Goal: Task Accomplishment & Management: Manage account settings

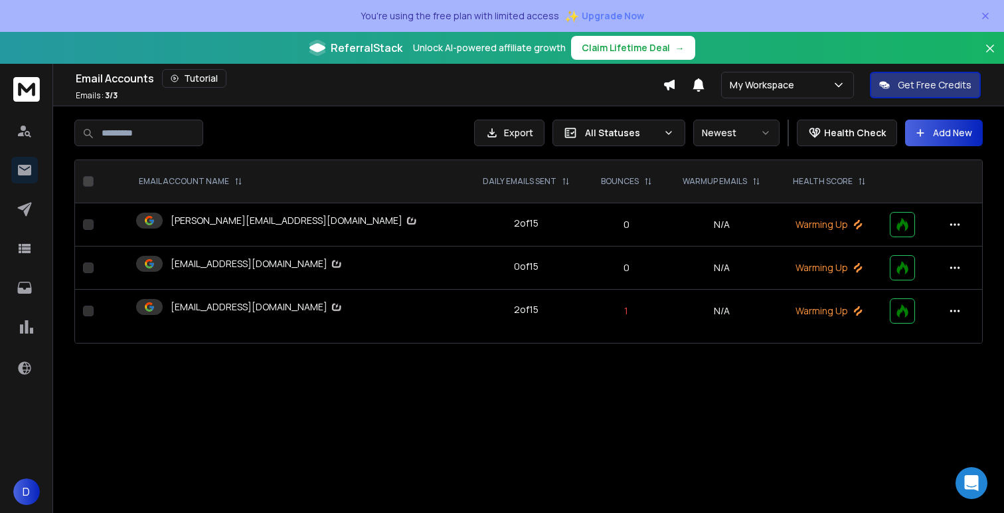
click at [339, 224] on div "[PERSON_NAME][EMAIL_ADDRESS][DOMAIN_NAME]" at bounding box center [296, 220] width 321 height 16
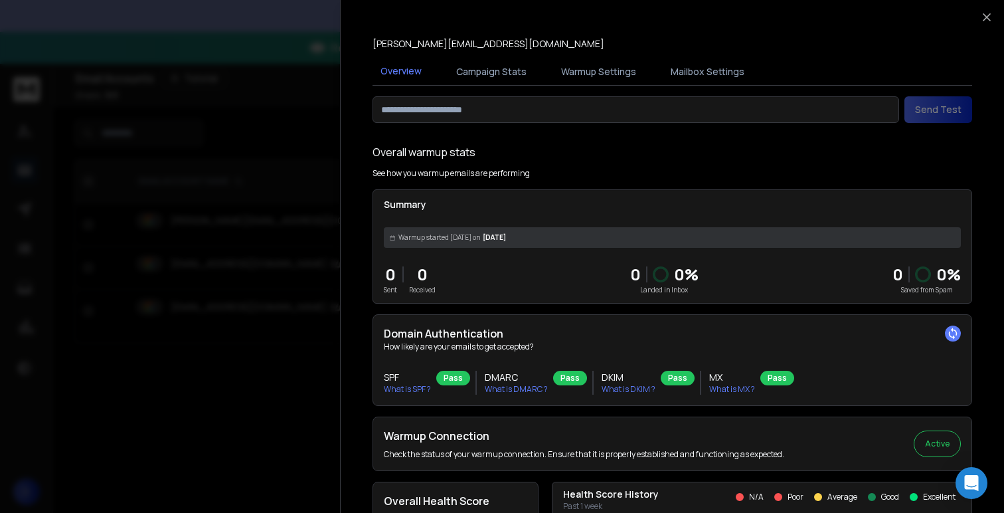
click at [305, 254] on div at bounding box center [502, 256] width 1004 height 513
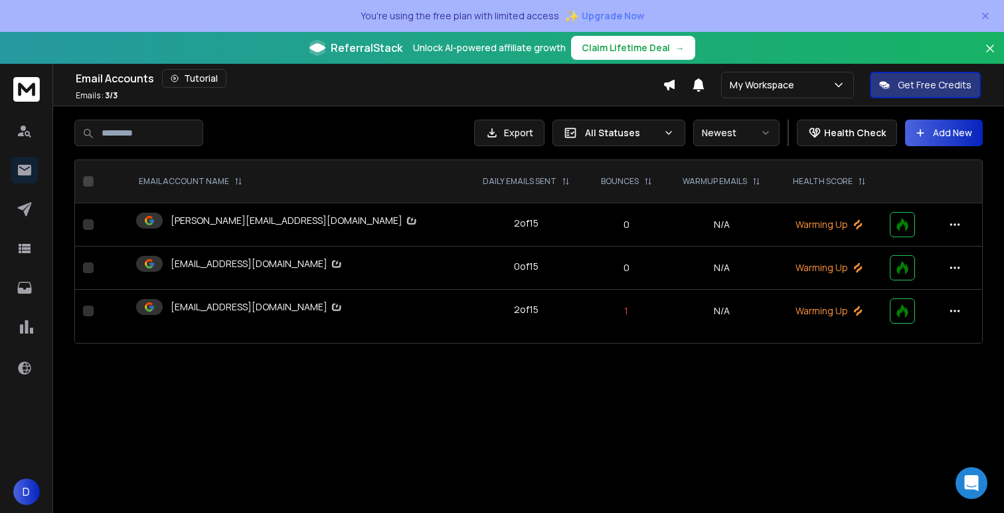
click at [354, 261] on div "[EMAIL_ADDRESS][DOMAIN_NAME]" at bounding box center [296, 264] width 321 height 16
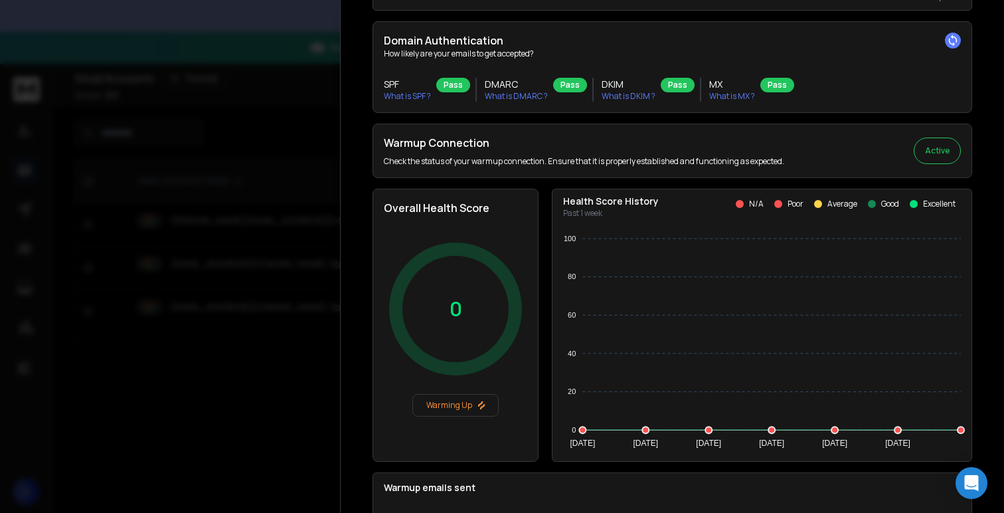
scroll to position [578, 0]
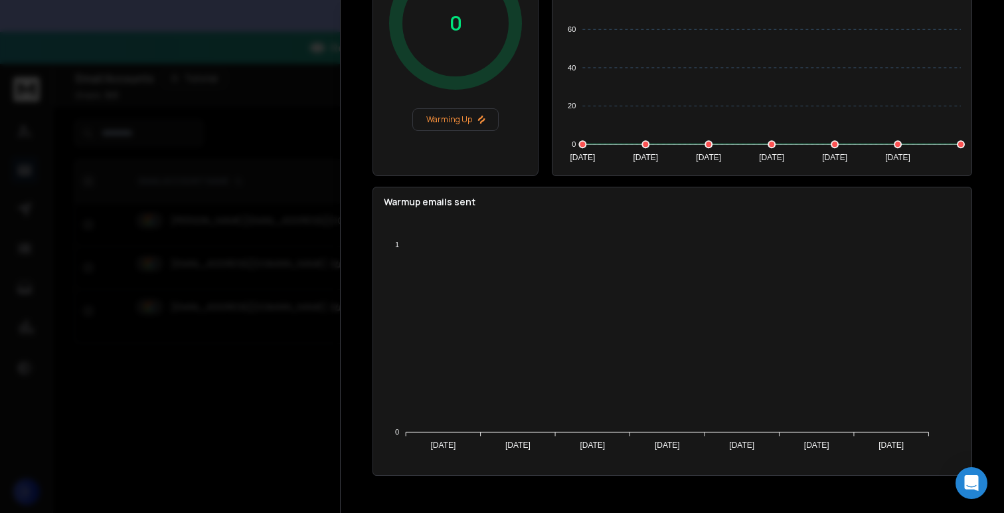
click at [262, 297] on div at bounding box center [502, 256] width 1004 height 513
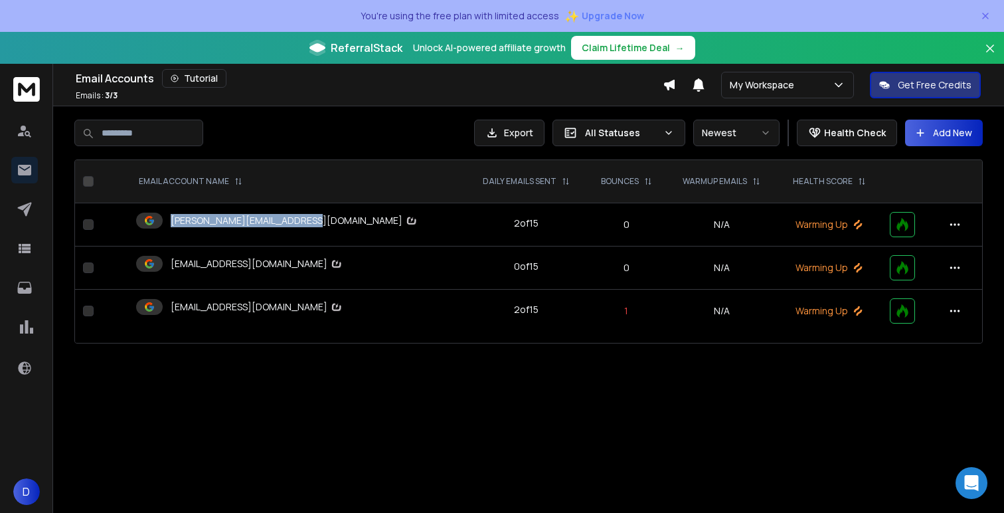
drag, startPoint x: 307, startPoint y: 221, endPoint x: 171, endPoint y: 222, distance: 136.1
click at [171, 222] on p "[PERSON_NAME][EMAIL_ADDRESS][DOMAIN_NAME]" at bounding box center [295, 221] width 248 height 14
copy p "[PERSON_NAME][EMAIL_ADDRESS][DOMAIN_NAME]"
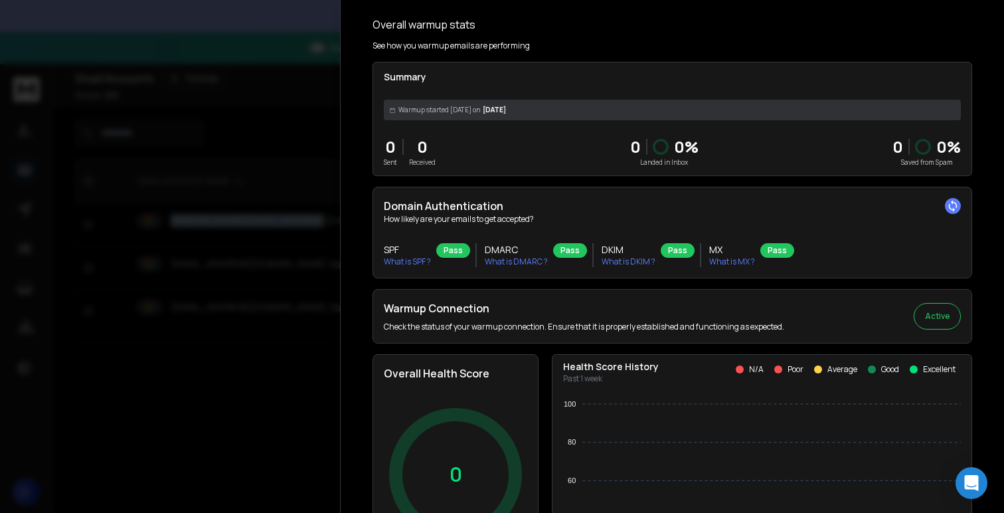
scroll to position [88, 0]
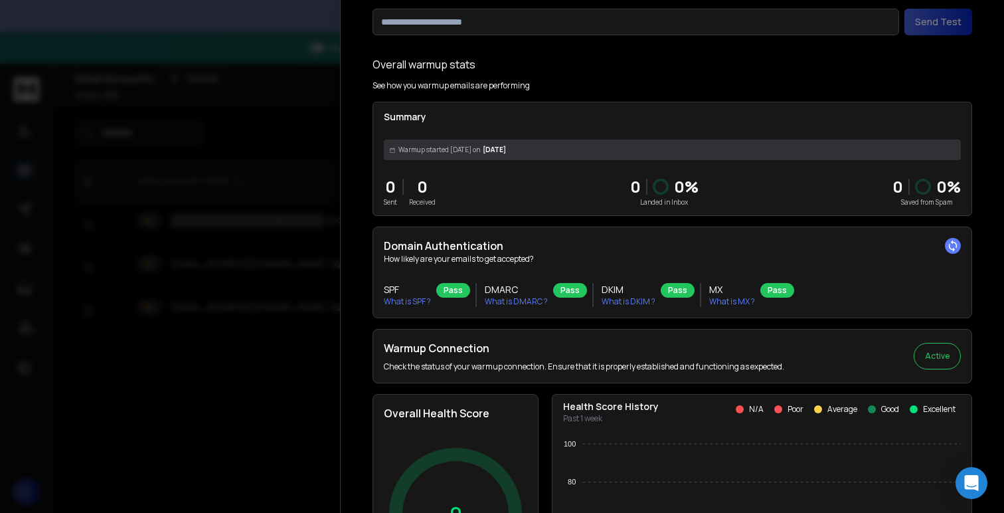
click at [248, 274] on div at bounding box center [502, 256] width 1004 height 513
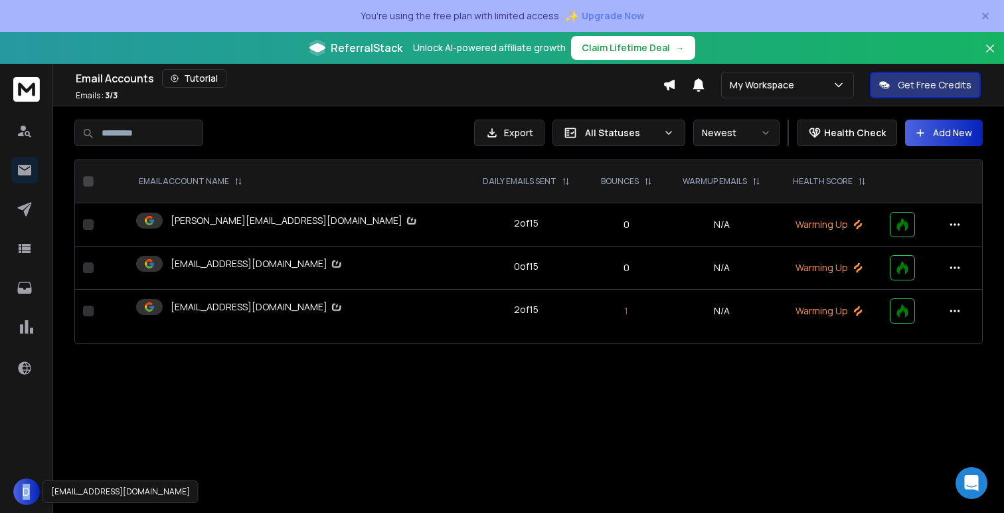
click at [24, 490] on span "D" at bounding box center [26, 491] width 27 height 27
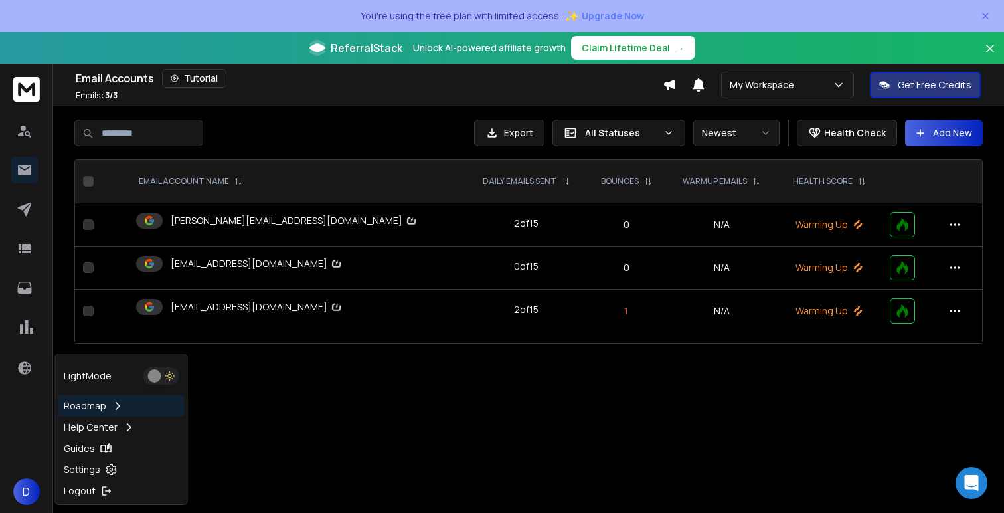
click at [405, 224] on img at bounding box center [411, 221] width 13 height 14
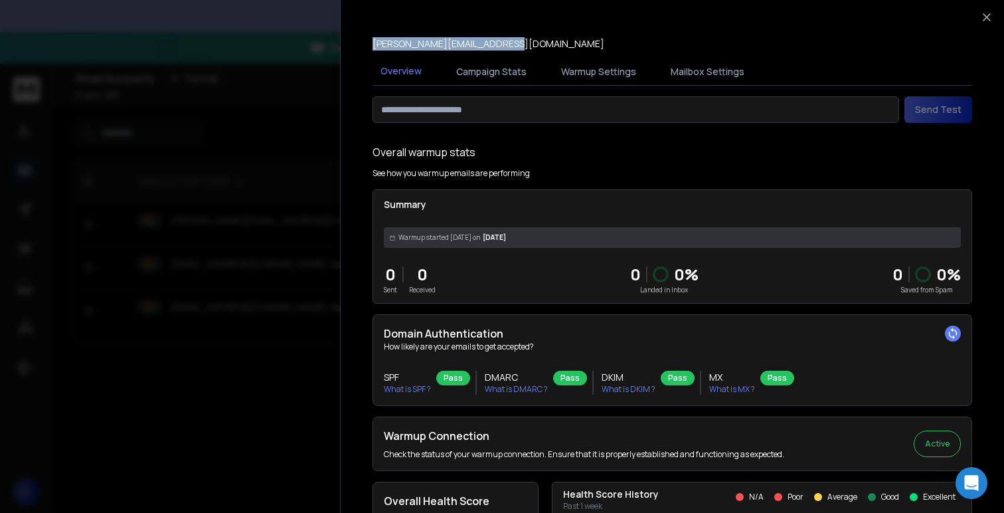
drag, startPoint x: 536, startPoint y: 44, endPoint x: 362, endPoint y: 44, distance: 174.6
copy p "[PERSON_NAME][EMAIL_ADDRESS][DOMAIN_NAME]"
click at [21, 473] on div at bounding box center [502, 256] width 1004 height 513
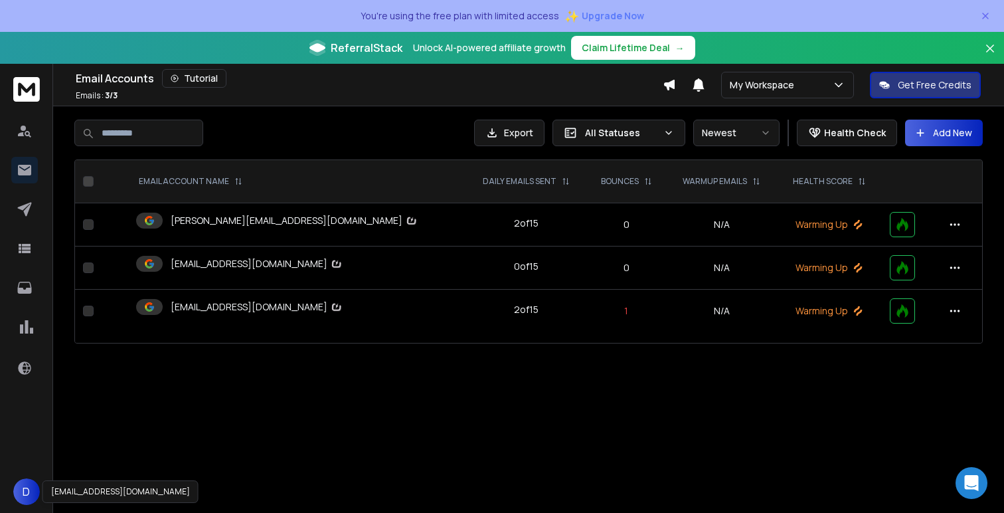
click at [19, 484] on span "D" at bounding box center [26, 491] width 27 height 27
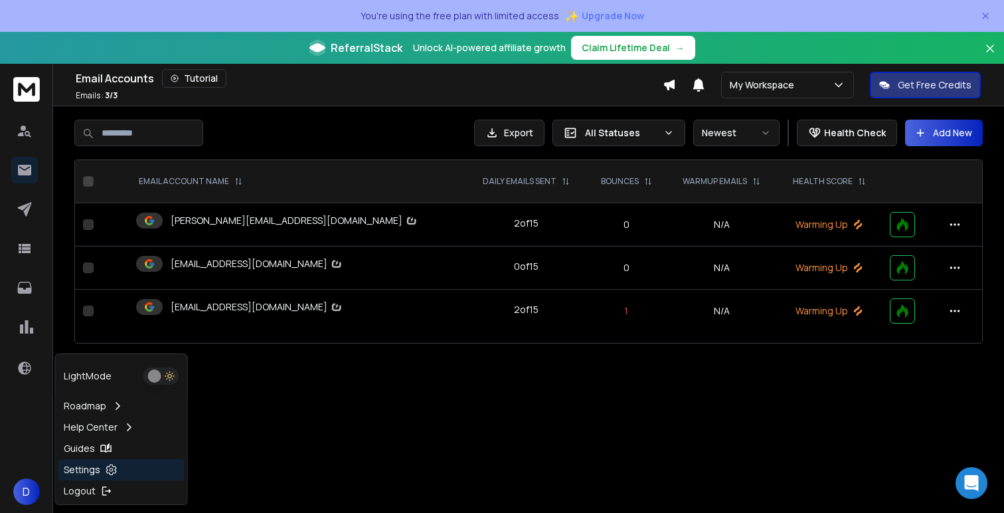
click at [92, 467] on p "Settings" at bounding box center [82, 469] width 37 height 13
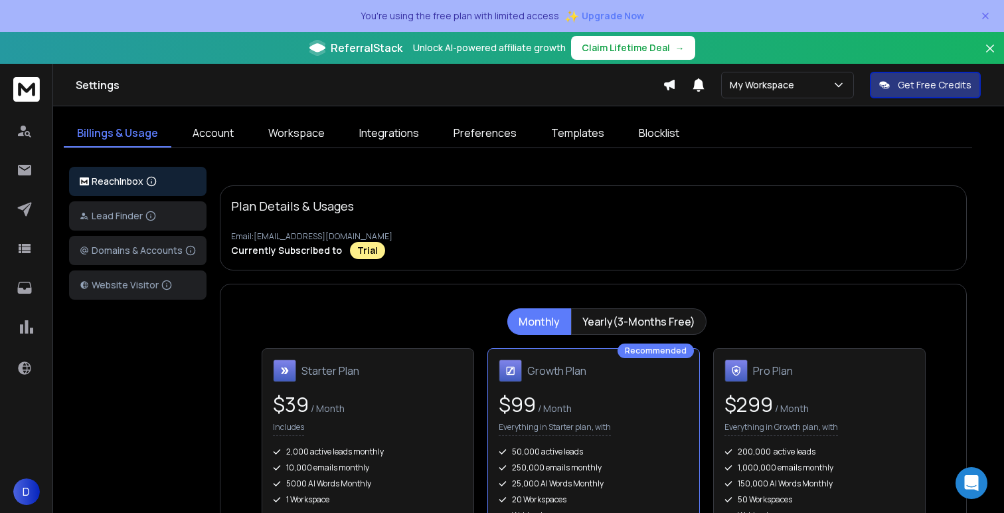
click at [602, 335] on div "Monthly Yearly(3-Months Free) Starter Plan $ 39 / Month Includes 2,000 active l…" at bounding box center [593, 455] width 724 height 295
click at [606, 323] on button "Yearly(3-Months Free)" at bounding box center [638, 321] width 135 height 27
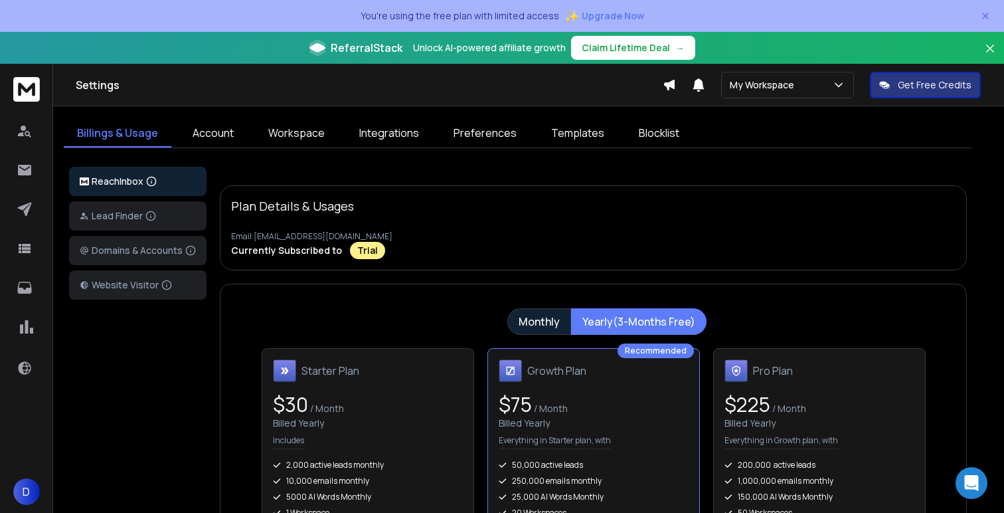
click at [516, 323] on button "Monthly" at bounding box center [539, 321] width 64 height 27
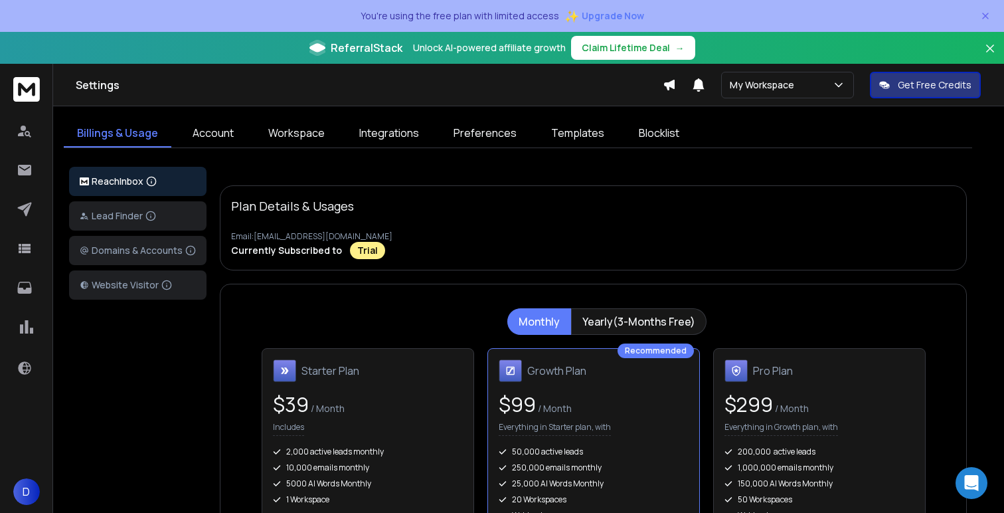
click at [86, 212] on icon "button" at bounding box center [84, 215] width 9 height 9
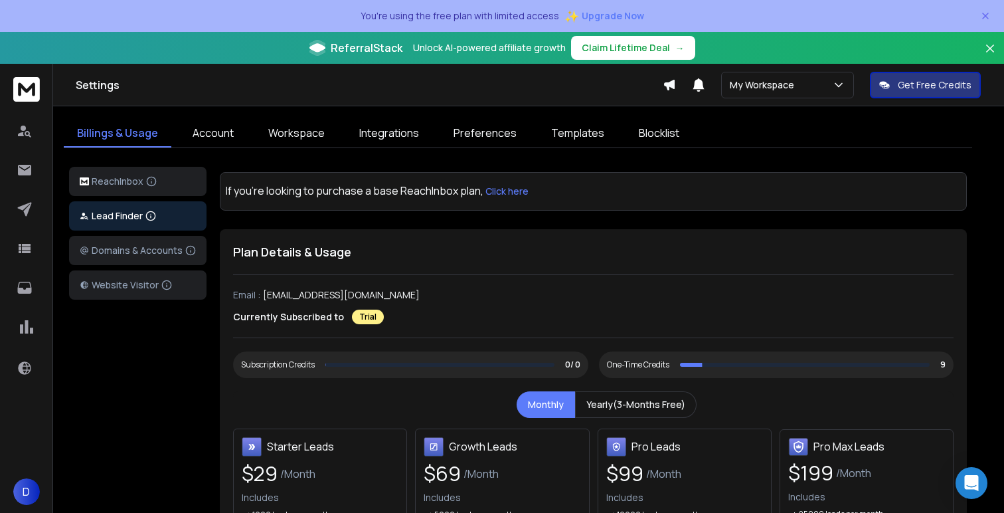
click at [179, 183] on button "ReachInbox" at bounding box center [137, 181] width 137 height 29
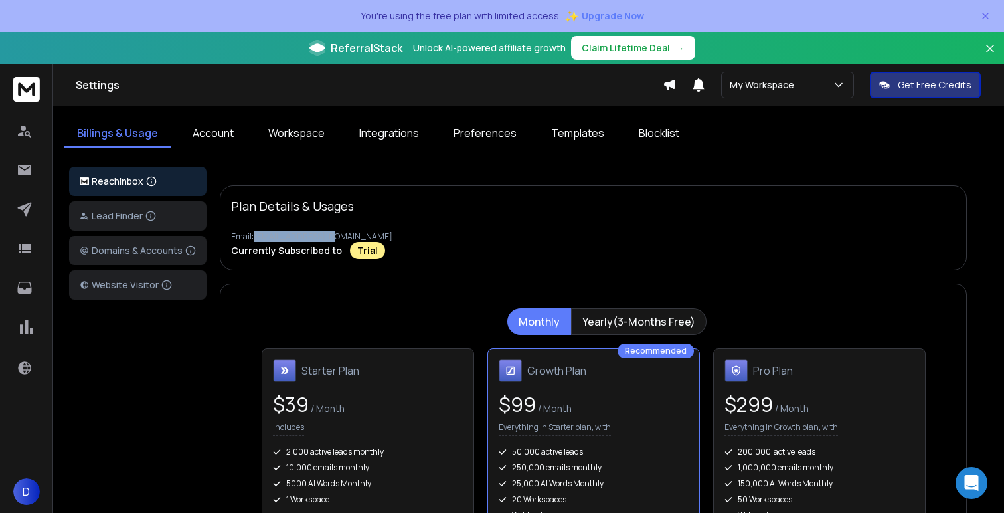
drag, startPoint x: 337, startPoint y: 238, endPoint x: 253, endPoint y: 234, distance: 83.8
click at [253, 234] on p "Email: [EMAIL_ADDRESS][DOMAIN_NAME]" at bounding box center [593, 236] width 724 height 11
copy p "[EMAIL_ADDRESS][DOMAIN_NAME]"
click at [23, 168] on icon at bounding box center [24, 170] width 13 height 11
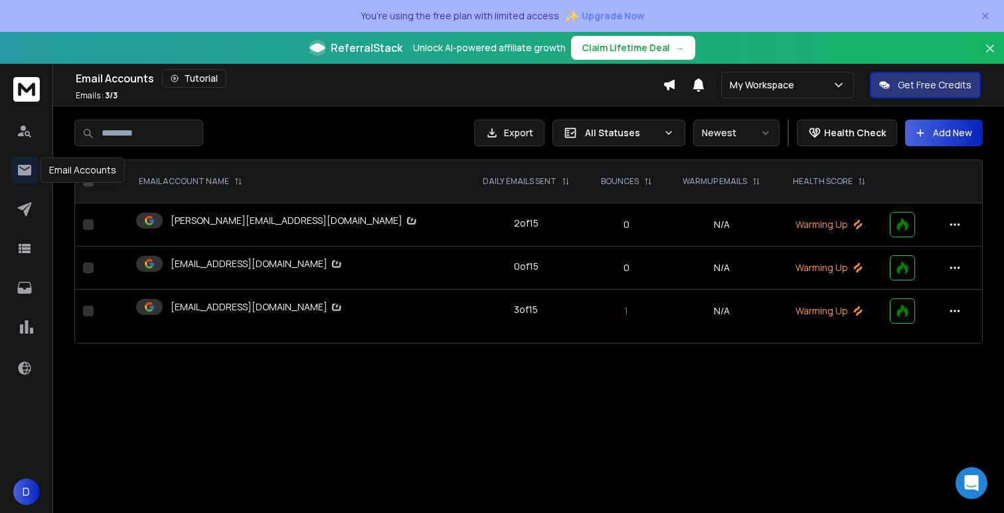
click at [241, 220] on p "[PERSON_NAME][EMAIL_ADDRESS][DOMAIN_NAME]" at bounding box center [295, 221] width 248 height 14
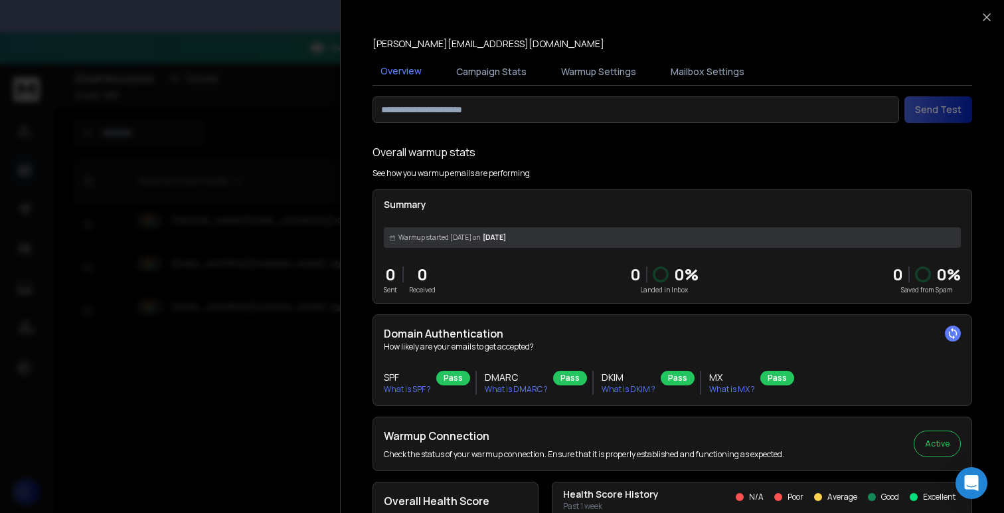
click at [276, 293] on div at bounding box center [502, 256] width 1004 height 513
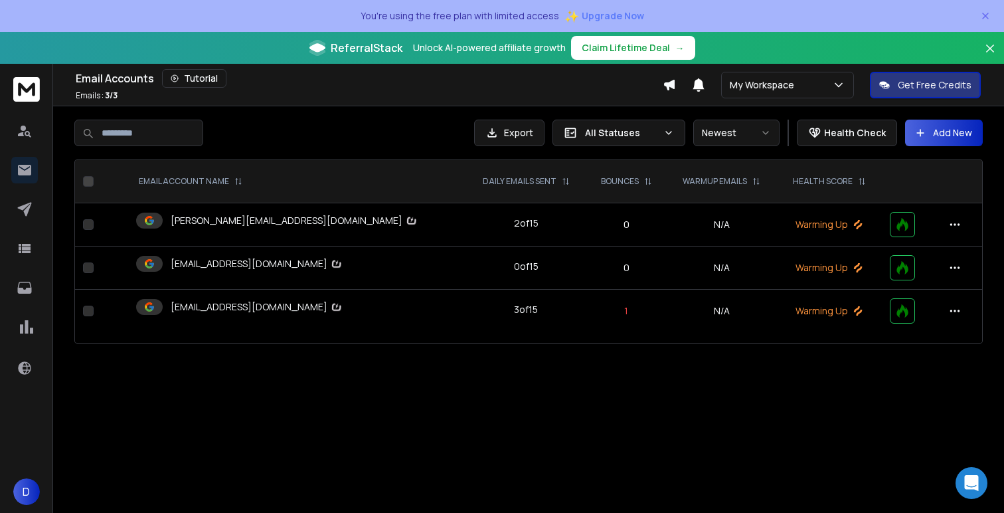
click at [329, 226] on div "[PERSON_NAME][EMAIL_ADDRESS][DOMAIN_NAME]" at bounding box center [296, 220] width 321 height 16
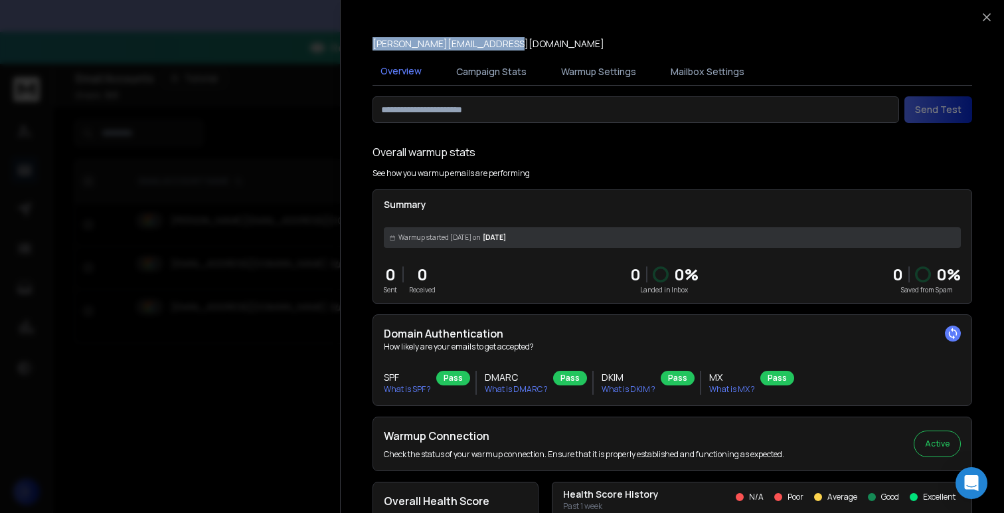
drag, startPoint x: 519, startPoint y: 47, endPoint x: 367, endPoint y: 37, distance: 151.7
copy p "[PERSON_NAME][EMAIL_ADDRESS][DOMAIN_NAME]"
click at [278, 216] on div at bounding box center [502, 256] width 1004 height 513
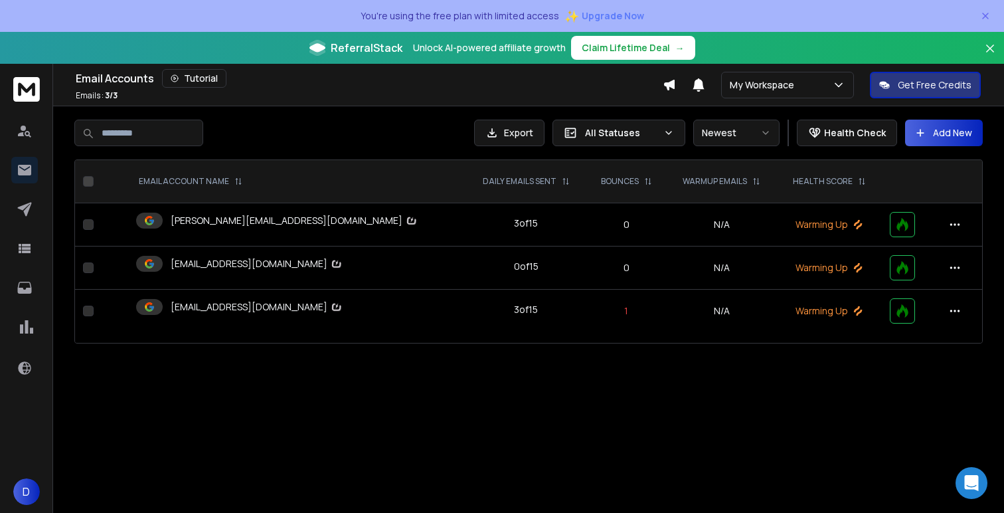
click at [309, 220] on p "[PERSON_NAME][EMAIL_ADDRESS][DOMAIN_NAME]" at bounding box center [295, 221] width 248 height 14
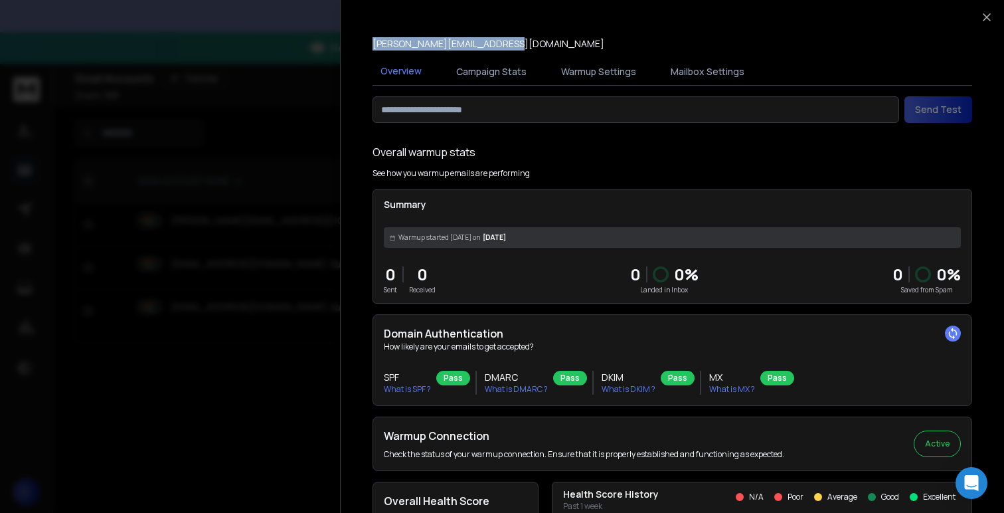
drag, startPoint x: 529, startPoint y: 42, endPoint x: 368, endPoint y: 39, distance: 161.4
copy p "[PERSON_NAME][EMAIL_ADDRESS][DOMAIN_NAME]"
click at [273, 266] on div at bounding box center [502, 256] width 1004 height 513
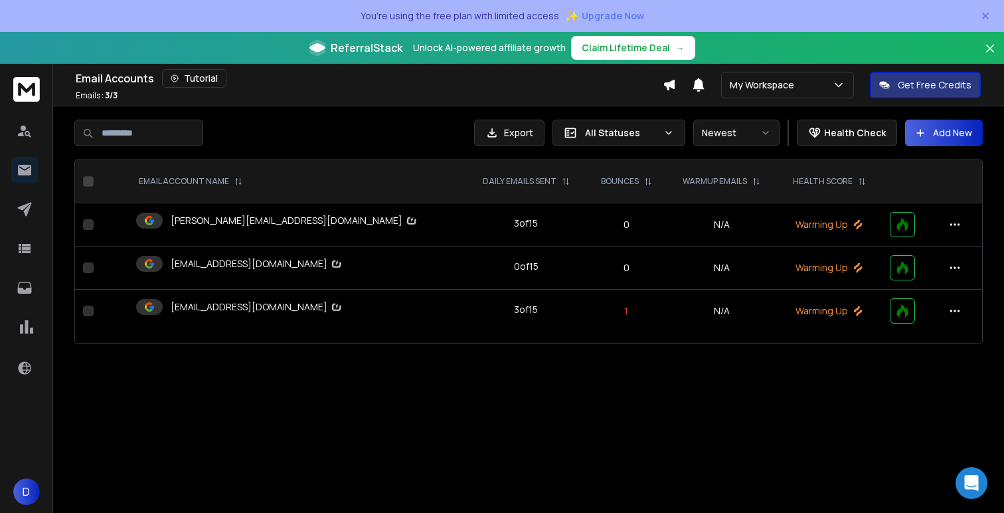
click at [298, 266] on div "[EMAIL_ADDRESS][DOMAIN_NAME]" at bounding box center [296, 264] width 321 height 16
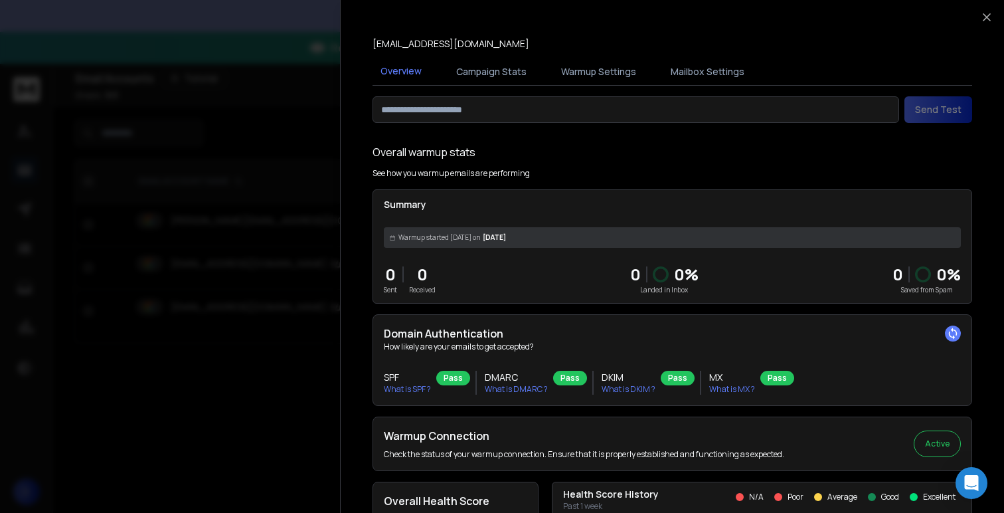
click at [279, 293] on div at bounding box center [502, 256] width 1004 height 513
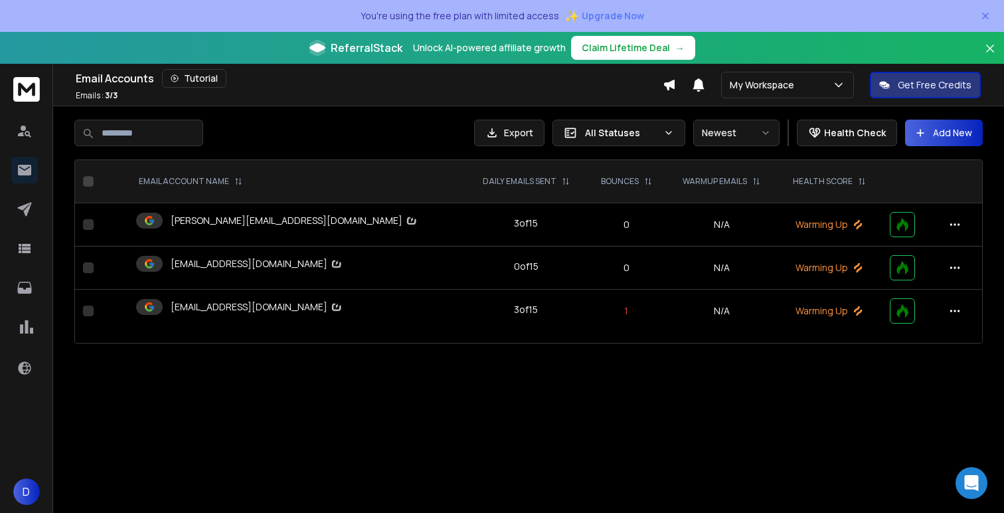
click at [338, 293] on td "[EMAIL_ADDRESS][DOMAIN_NAME]" at bounding box center [296, 310] width 337 height 43
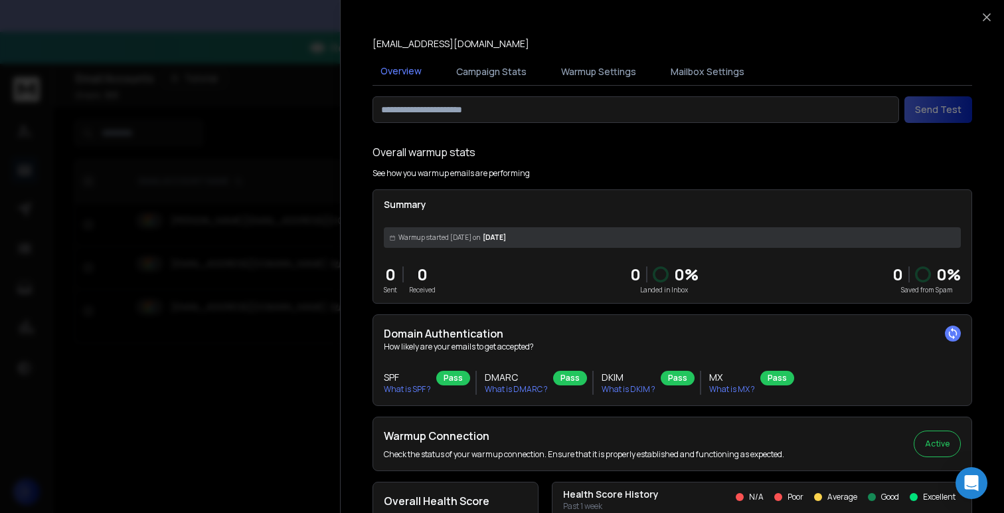
click at [290, 298] on div at bounding box center [502, 256] width 1004 height 513
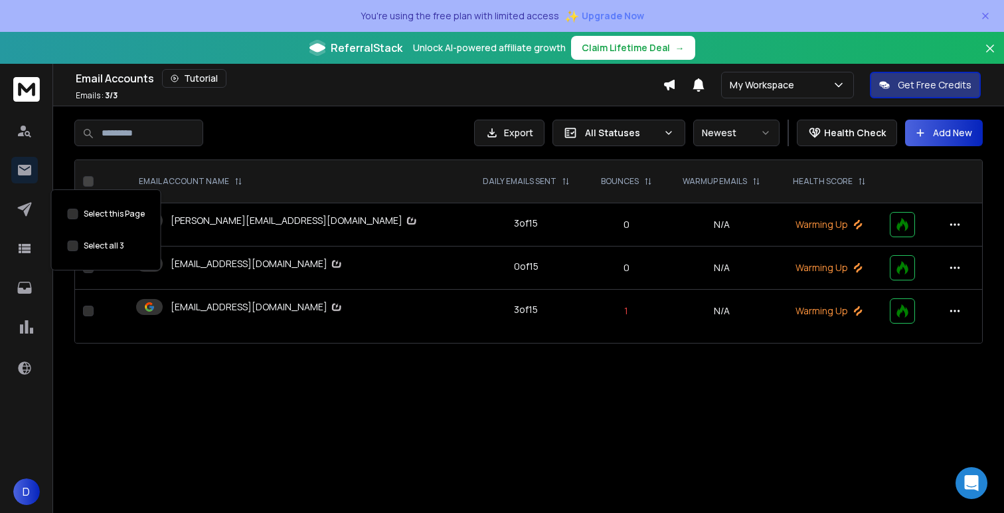
click at [73, 243] on button "Select this Page" at bounding box center [73, 245] width 11 height 11
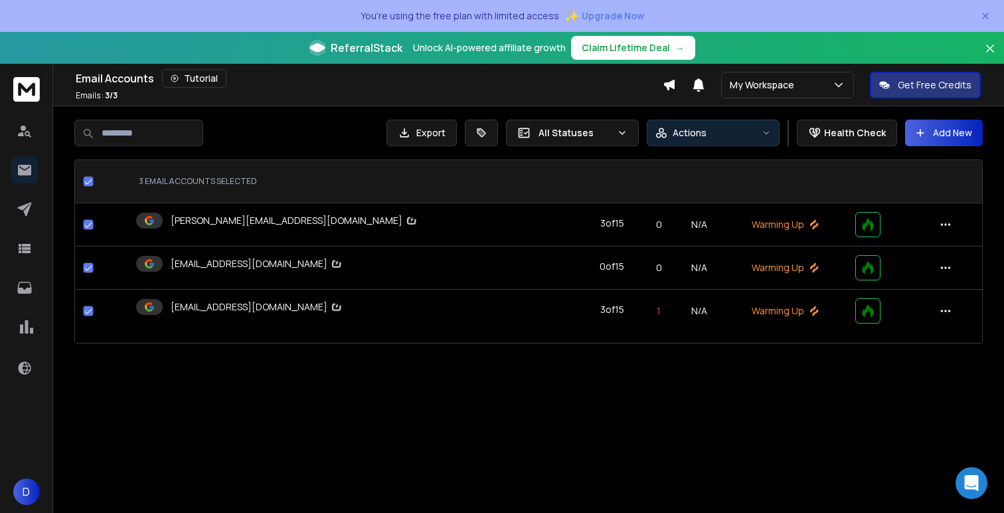
click at [737, 143] on button "Actions" at bounding box center [713, 133] width 133 height 27
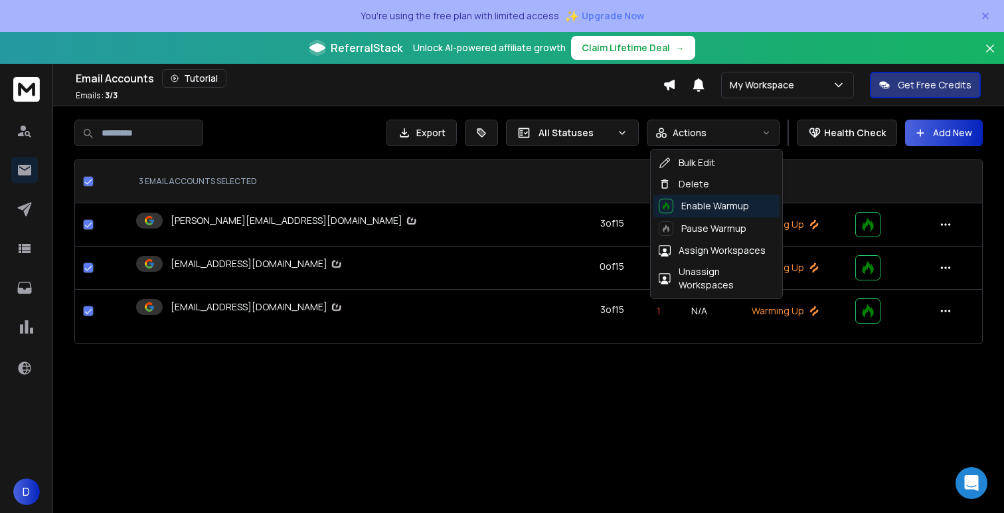
click at [714, 203] on div "Enable Warmup" at bounding box center [704, 206] width 90 height 15
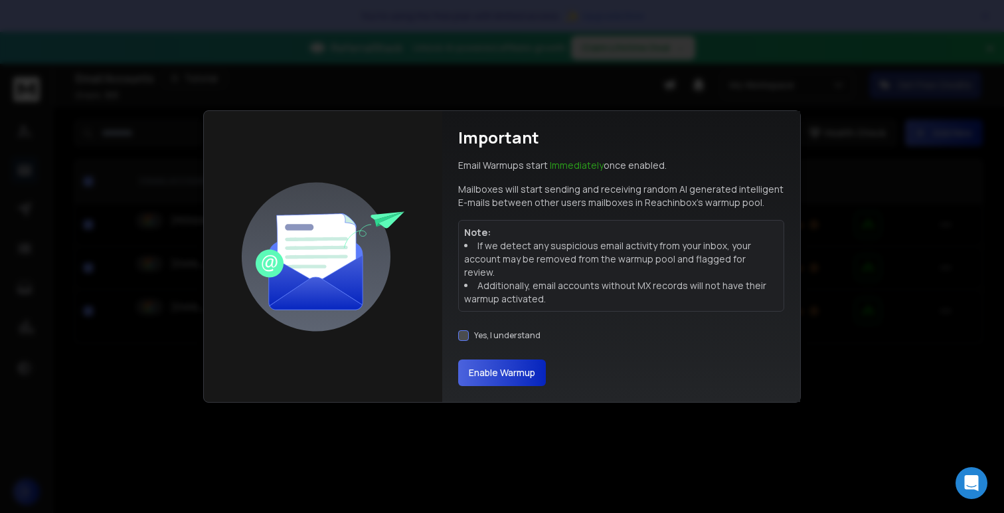
click at [465, 331] on button "Yes, I understand" at bounding box center [463, 335] width 11 height 11
click at [491, 369] on button "Enable Warmup" at bounding box center [502, 372] width 88 height 27
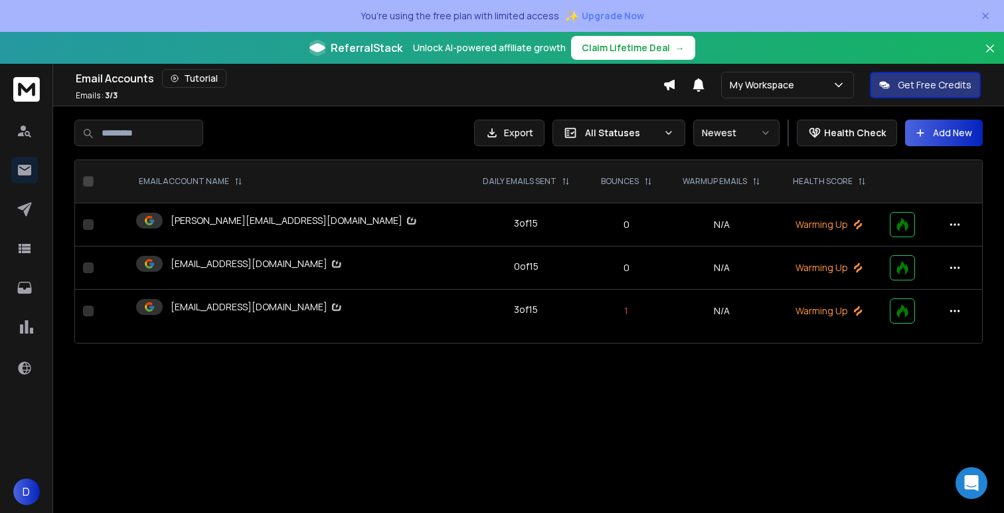
click at [465, 208] on td "3 of 15" at bounding box center [525, 220] width 120 height 35
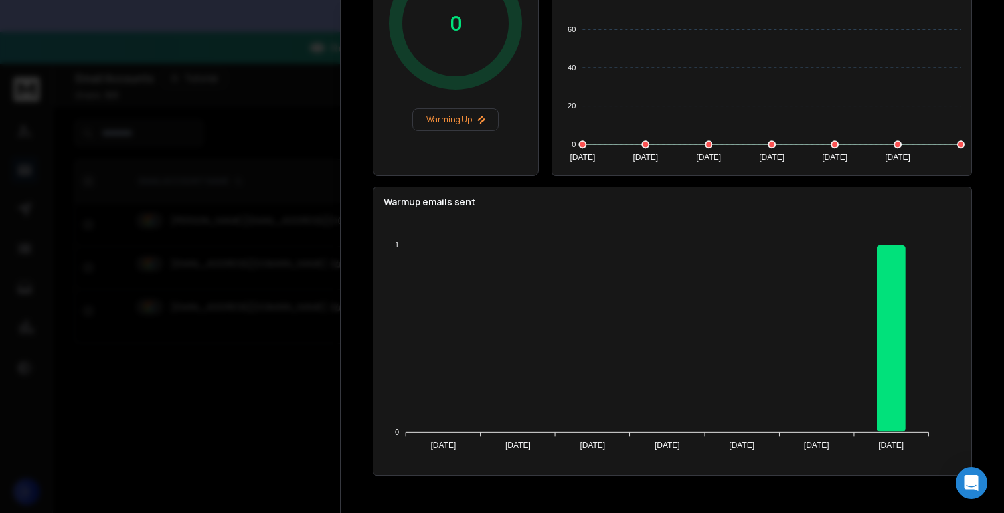
click at [285, 317] on div at bounding box center [502, 256] width 1004 height 513
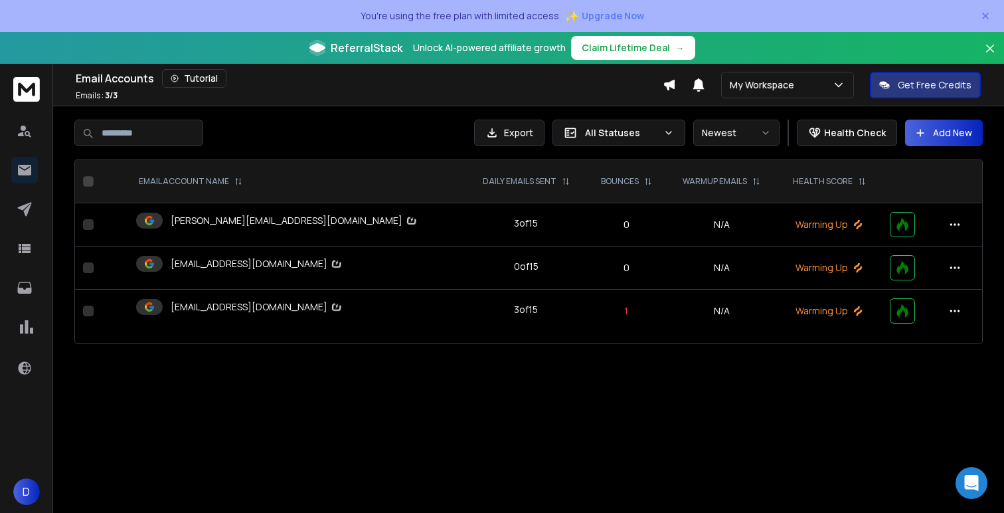
click at [361, 261] on div "[EMAIL_ADDRESS][DOMAIN_NAME]" at bounding box center [296, 264] width 321 height 16
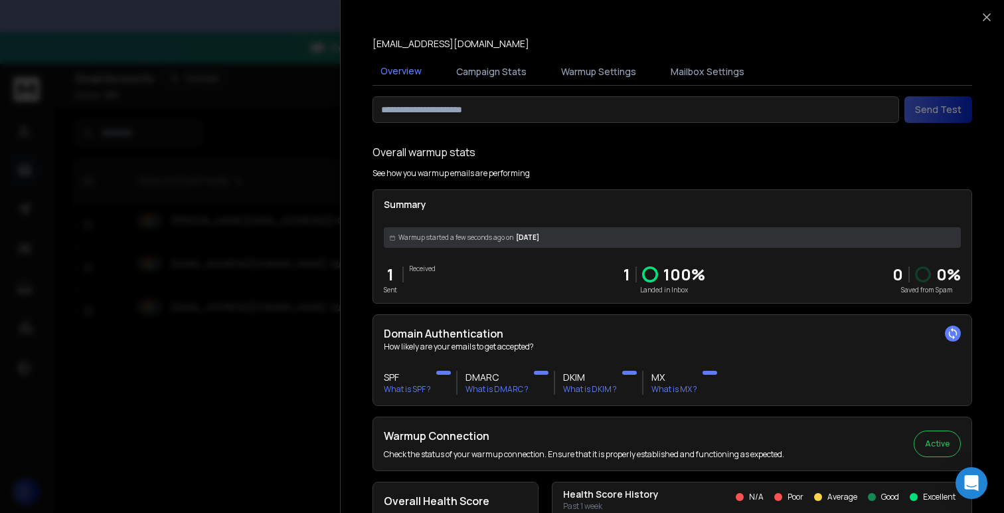
scroll to position [615, 0]
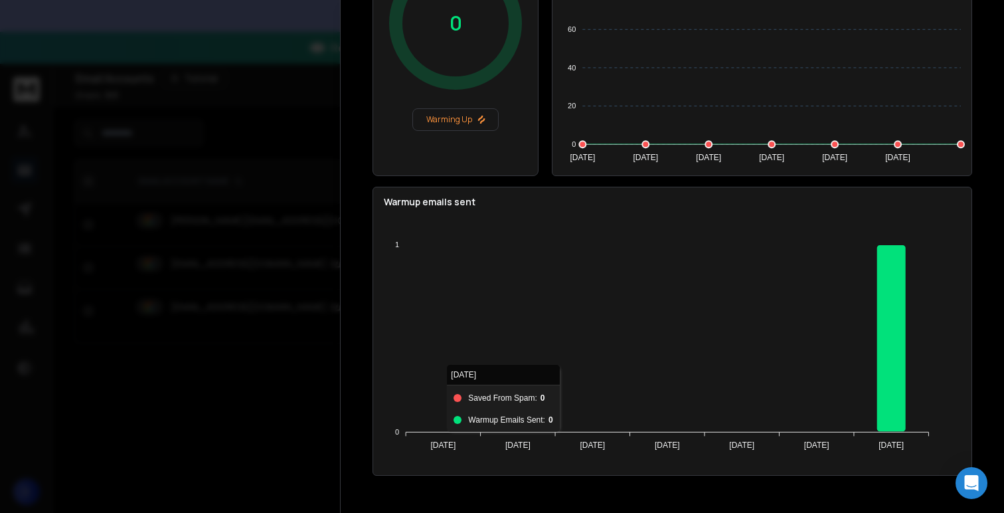
click at [315, 356] on div at bounding box center [502, 256] width 1004 height 513
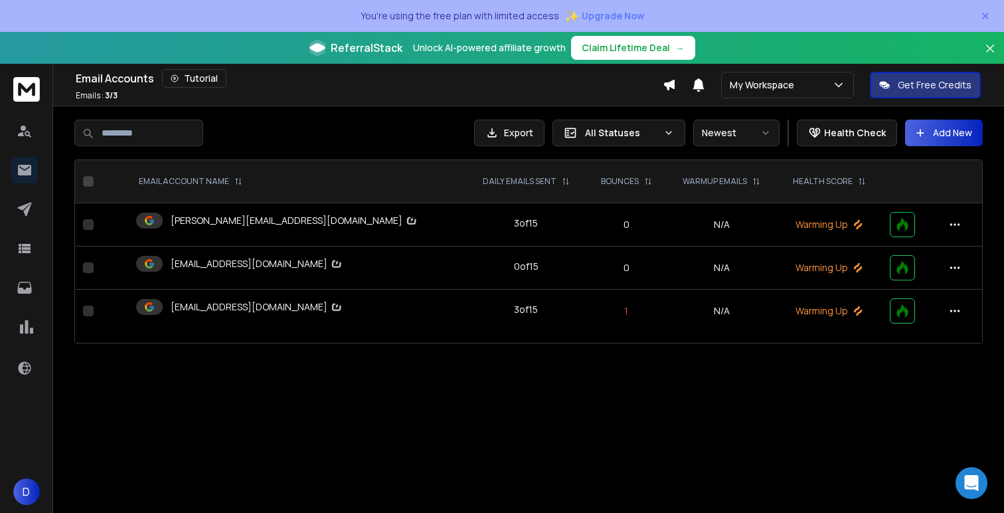
click at [386, 304] on div "[EMAIL_ADDRESS][DOMAIN_NAME]" at bounding box center [296, 307] width 321 height 16
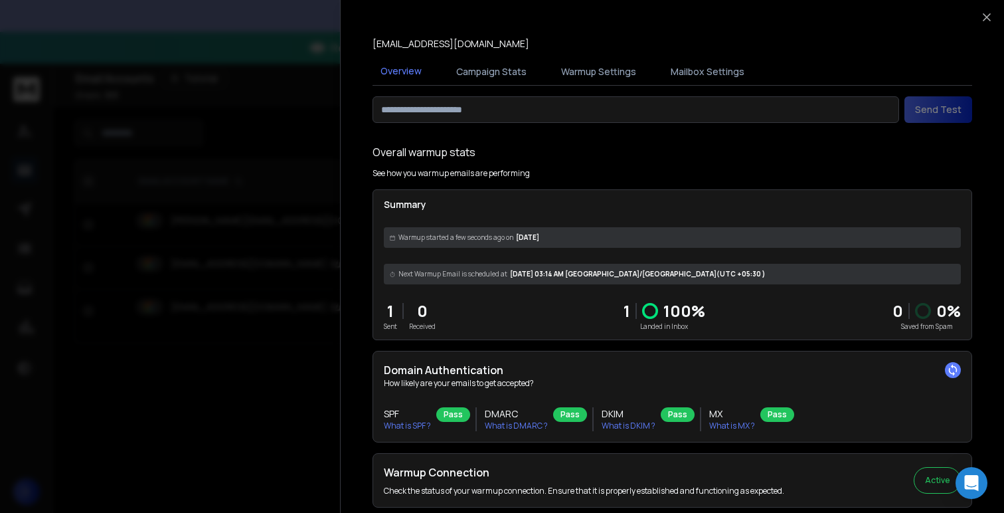
scroll to position [615, 0]
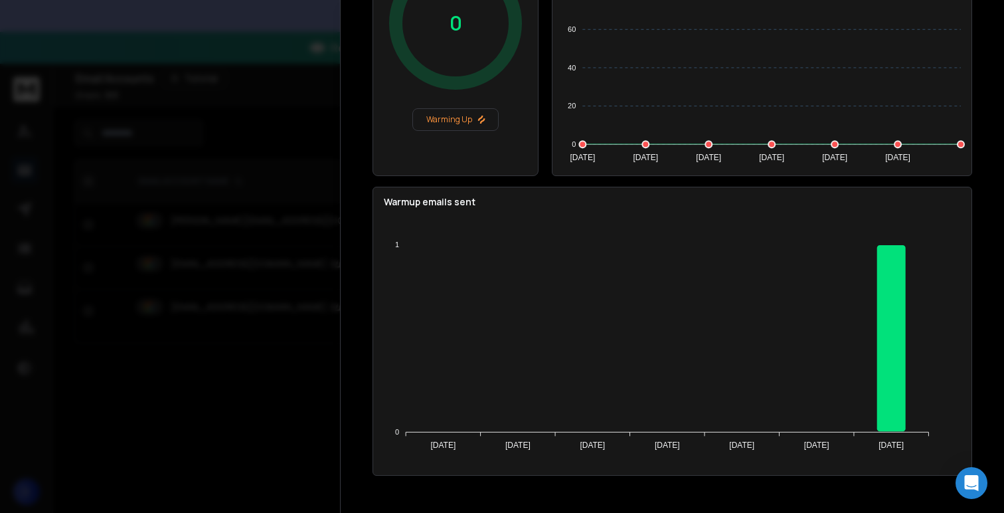
click at [197, 331] on div at bounding box center [502, 256] width 1004 height 513
